Goal: Find specific page/section: Find specific page/section

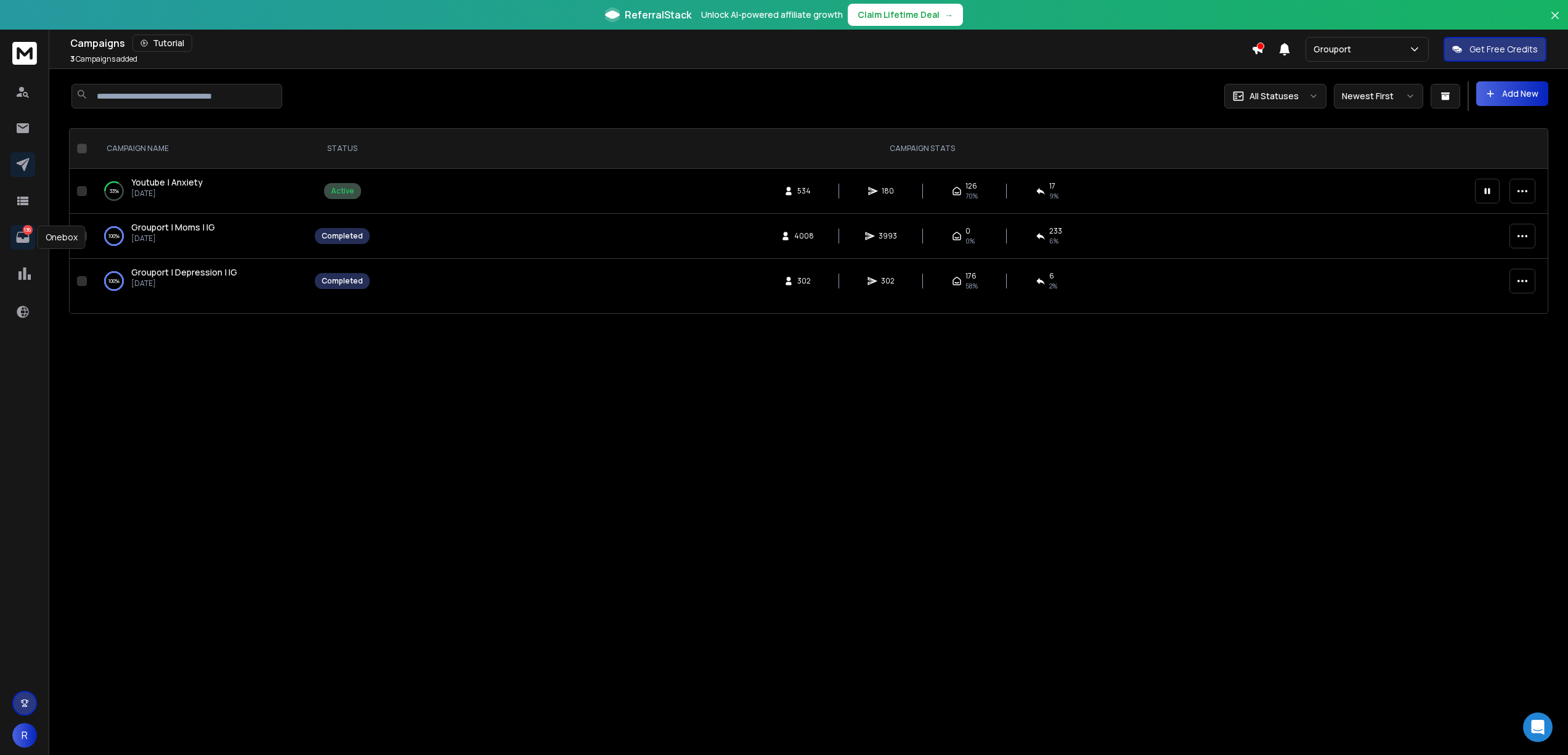
click at [31, 236] on link "136" at bounding box center [22, 237] width 25 height 25
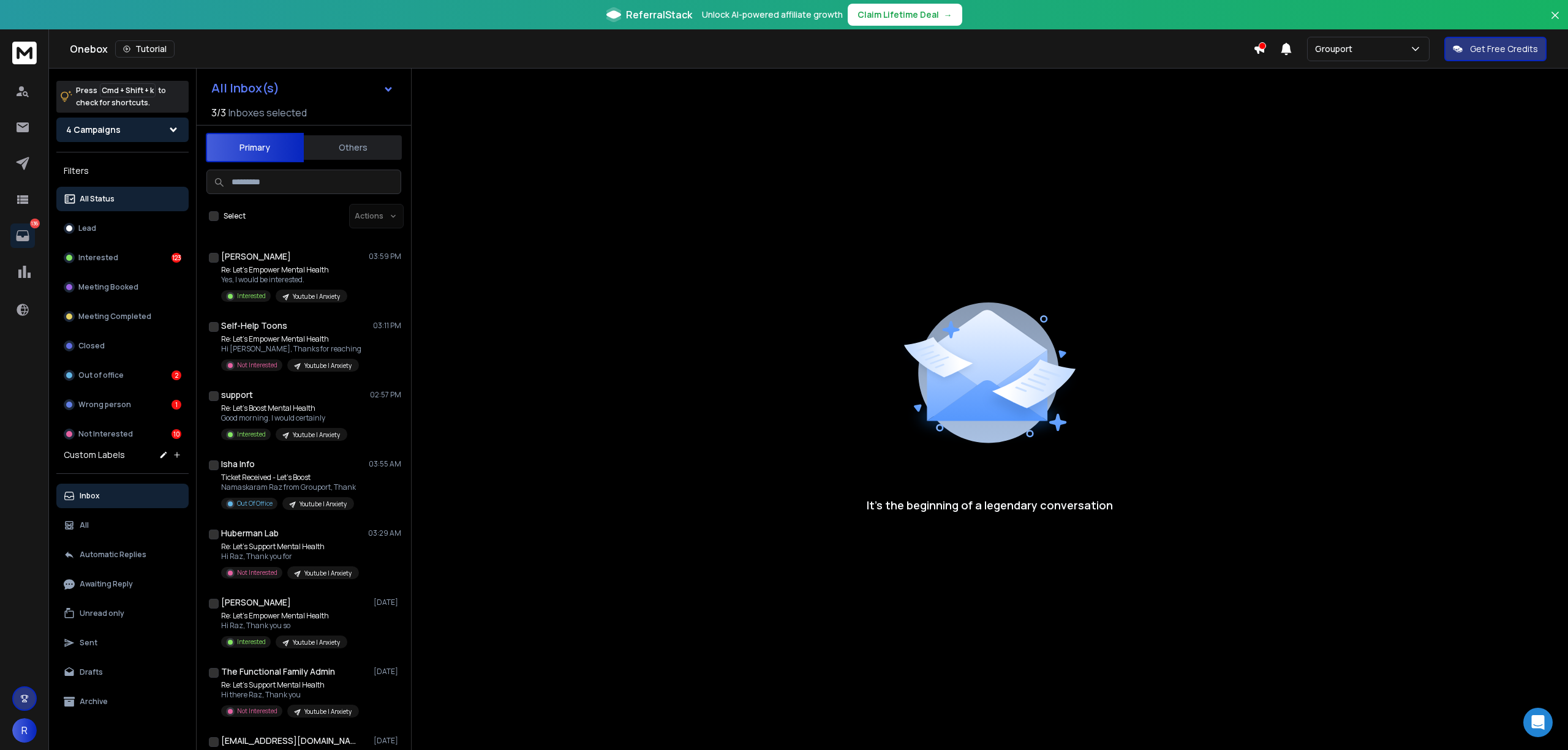
click at [142, 137] on button "4 Campaigns" at bounding box center [122, 130] width 132 height 25
click at [107, 189] on div "All Campaigns" at bounding box center [120, 186] width 116 height 19
click at [113, 195] on div "All Campaigns" at bounding box center [120, 186] width 116 height 19
click at [122, 163] on input at bounding box center [120, 160] width 116 height 25
click at [146, 129] on button "All Campaigns" at bounding box center [122, 130] width 132 height 25
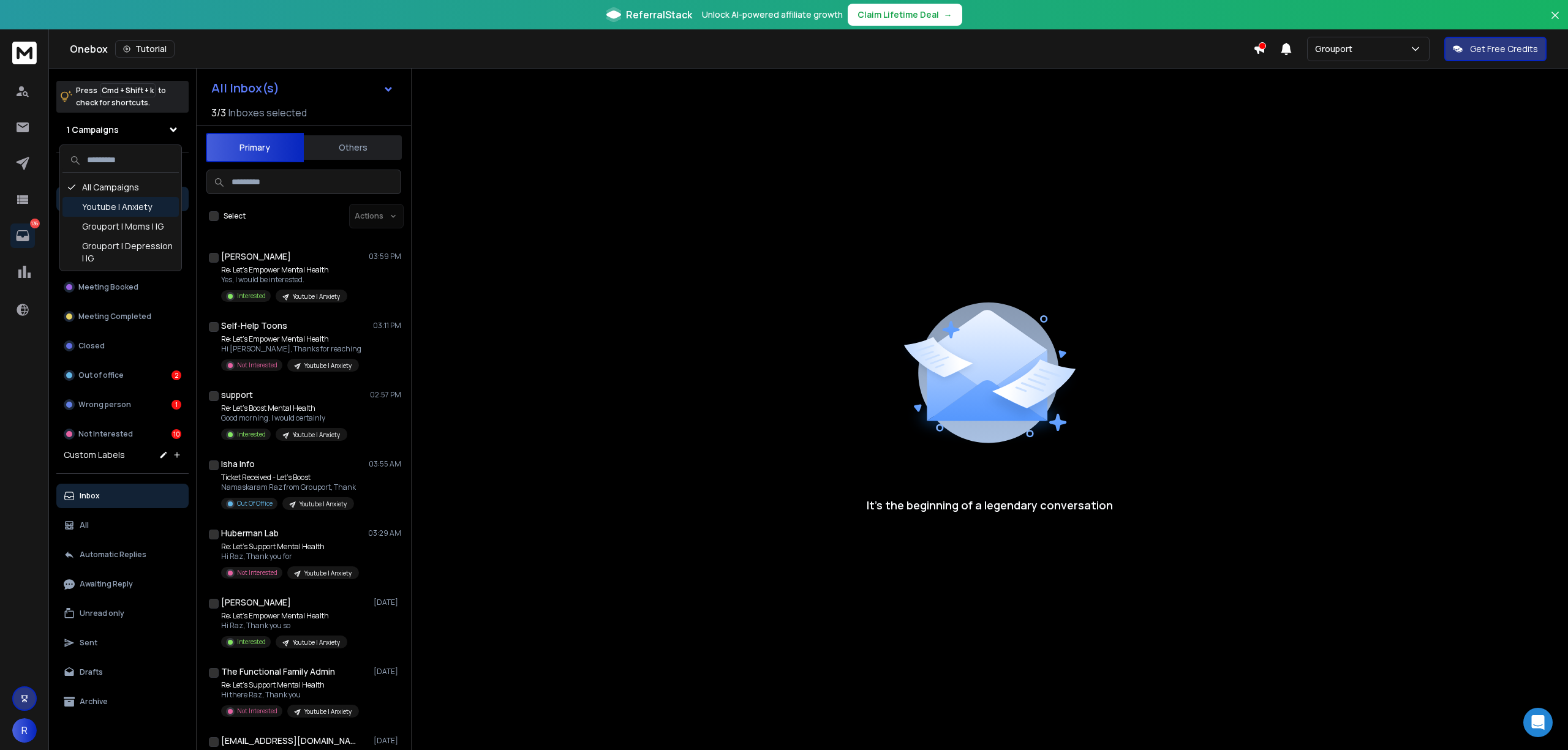
click at [118, 210] on div "Youtube | Anxiety" at bounding box center [120, 206] width 116 height 19
click at [118, 190] on div "All Campaigns" at bounding box center [120, 186] width 116 height 19
click at [111, 211] on div "Youtube | Anxiety" at bounding box center [120, 206] width 116 height 19
click at [311, 287] on div "Re: Let’s Empower Mental Health Yes, I would be interested. Interested Youtube …" at bounding box center [284, 283] width 126 height 37
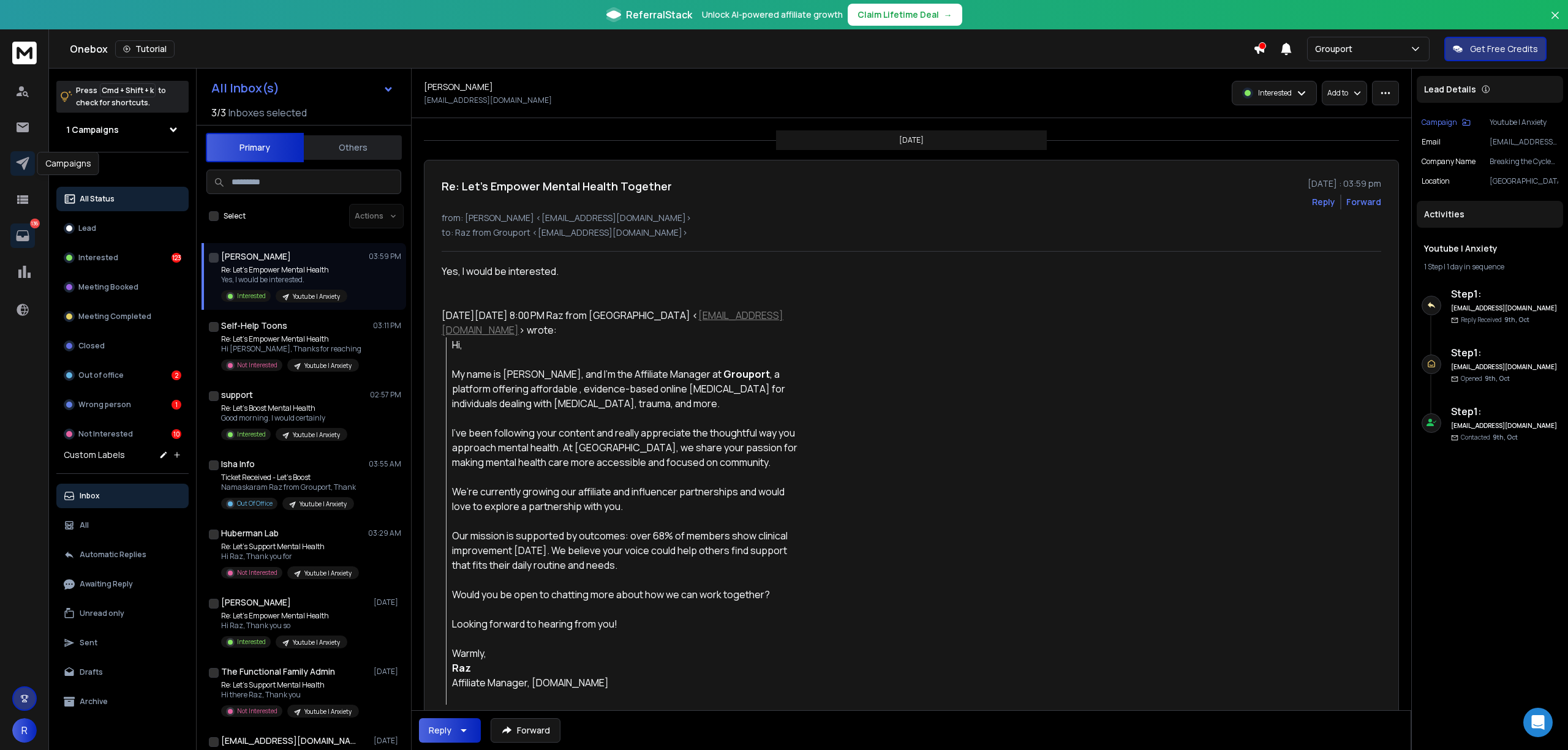
click at [22, 160] on icon at bounding box center [22, 164] width 13 height 13
